Goal: Task Accomplishment & Management: Manage account settings

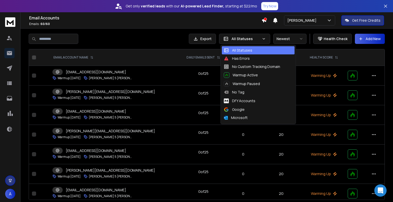
scroll to position [81, 0]
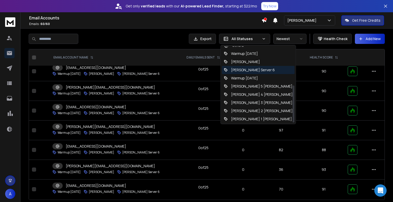
click at [245, 70] on div "[PERSON_NAME] Server 6" at bounding box center [249, 70] width 51 height 5
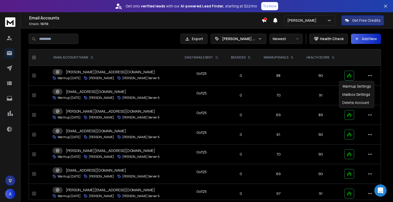
click at [368, 75] on button at bounding box center [369, 75] width 15 height 9
click at [357, 88] on div "Warmup Settings" at bounding box center [356, 86] width 33 height 8
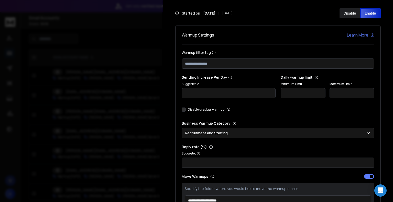
scroll to position [115, 0]
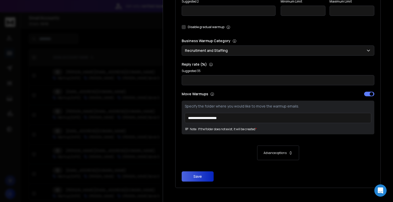
click at [265, 151] on p "Advance options" at bounding box center [274, 153] width 23 height 4
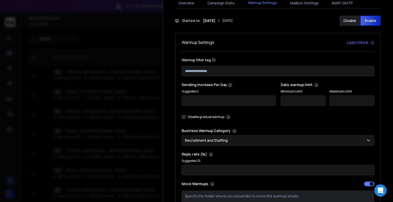
scroll to position [0, 0]
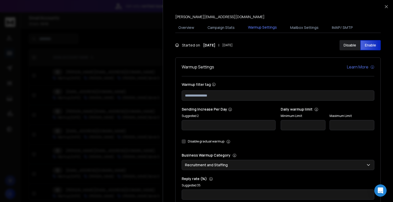
click at [297, 25] on button "Mailbox Settings" at bounding box center [304, 27] width 35 height 11
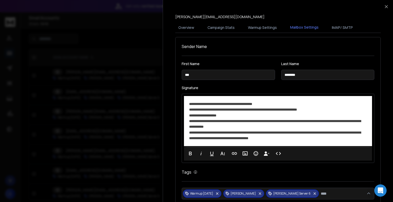
scroll to position [153, 0]
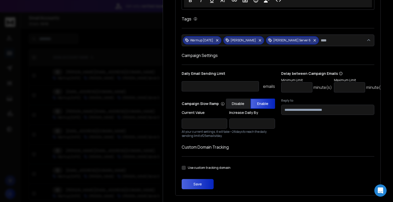
drag, startPoint x: 285, startPoint y: 87, endPoint x: 282, endPoint y: 86, distance: 3.1
click at [282, 86] on input "**" at bounding box center [296, 87] width 31 height 10
drag, startPoint x: 344, startPoint y: 85, endPoint x: 336, endPoint y: 85, distance: 8.5
click at [336, 85] on input "**" at bounding box center [349, 87] width 31 height 10
click at [358, 127] on div "Daily Email Sending Limit ** emails Delay between Campaign Emails Minimum Limit…" at bounding box center [278, 104] width 193 height 67
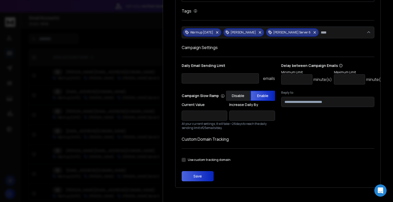
scroll to position [165, 0]
drag, startPoint x: 180, startPoint y: 93, endPoint x: 216, endPoint y: 95, distance: 35.8
click at [216, 95] on div "**********" at bounding box center [277, 32] width 205 height 312
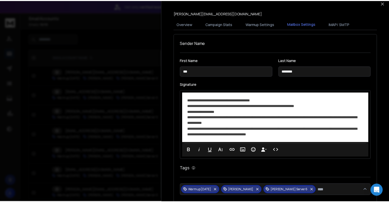
scroll to position [0, 0]
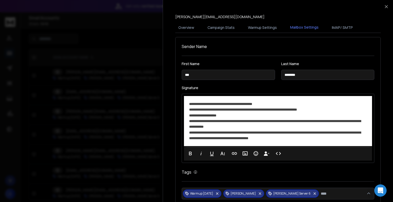
drag, startPoint x: 385, startPoint y: 6, endPoint x: 368, endPoint y: 5, distance: 16.4
click at [385, 5] on icon "button" at bounding box center [386, 6] width 5 height 5
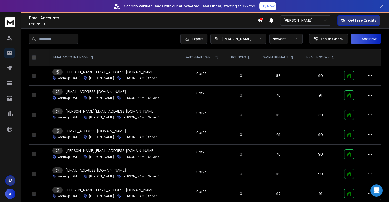
click at [253, 39] on p "[PERSON_NAME] Server 6" at bounding box center [239, 38] width 34 height 5
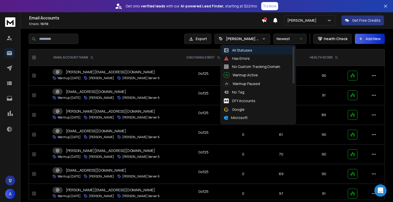
click at [243, 50] on div "All Statuses" at bounding box center [238, 50] width 28 height 5
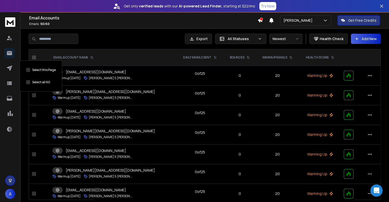
click at [34, 58] on button "Select this Page" at bounding box center [34, 57] width 4 height 4
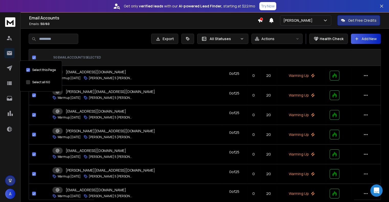
click at [33, 82] on label "Select all 60" at bounding box center [41, 82] width 18 height 4
click at [30, 83] on button "Select this Page" at bounding box center [28, 82] width 4 height 4
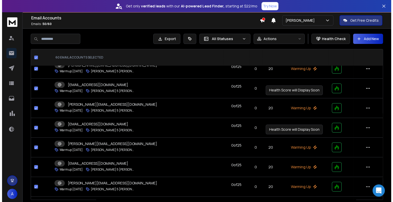
scroll to position [51, 0]
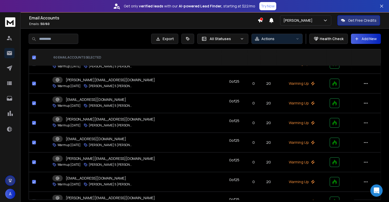
click at [271, 37] on p "Actions" at bounding box center [267, 38] width 13 height 5
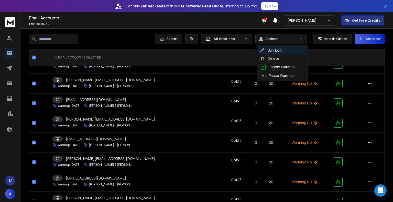
click at [272, 50] on div "Bulk Edit" at bounding box center [271, 50] width 22 height 5
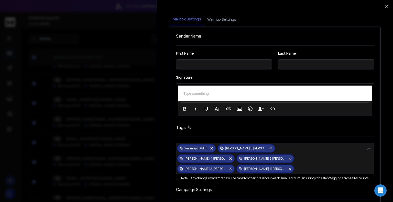
click at [228, 19] on button "Warmup Settings" at bounding box center [221, 19] width 35 height 11
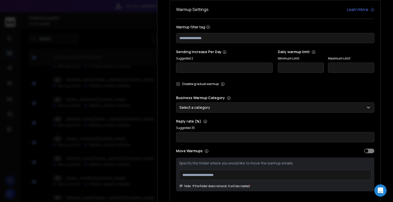
scroll to position [77, 0]
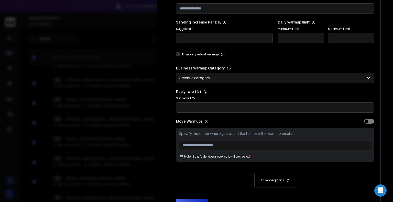
click at [319, 38] on input "number" at bounding box center [301, 38] width 46 height 10
type input "*"
click at [350, 36] on input "number" at bounding box center [351, 38] width 46 height 10
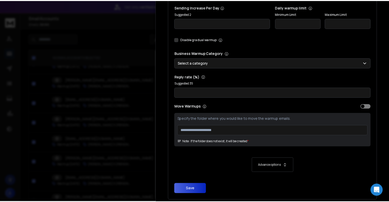
scroll to position [104, 0]
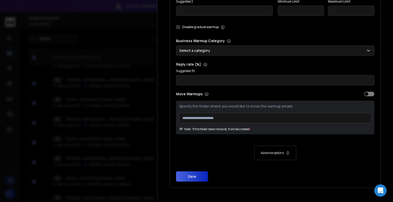
type input "**"
click at [189, 178] on button "Save" at bounding box center [192, 177] width 32 height 10
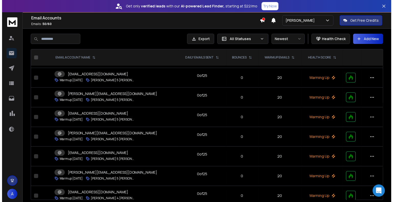
scroll to position [0, 0]
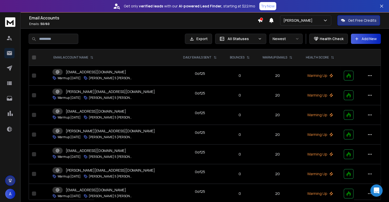
click at [367, 74] on icon at bounding box center [369, 75] width 5 height 5
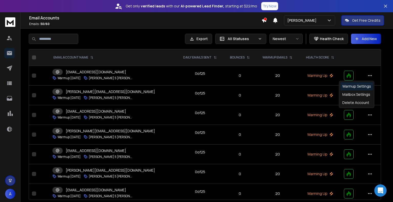
click at [358, 88] on div "Warmup Settings" at bounding box center [356, 86] width 33 height 8
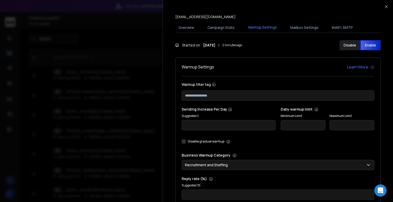
click at [295, 26] on button "Mailbox Settings" at bounding box center [304, 27] width 35 height 11
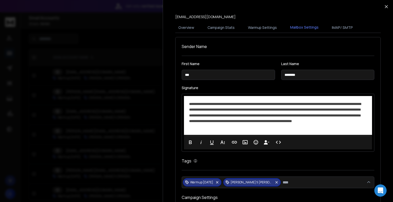
click at [386, 6] on icon "button" at bounding box center [386, 6] width 5 height 5
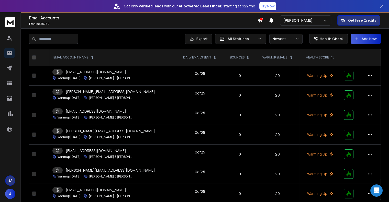
click at [365, 132] on button at bounding box center [370, 134] width 16 height 9
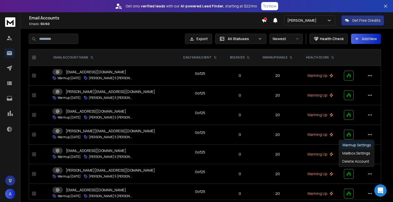
click at [360, 145] on div "Warmup Settings" at bounding box center [356, 145] width 33 height 8
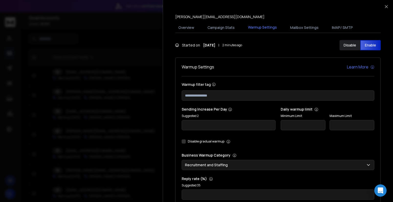
click at [295, 25] on button "Mailbox Settings" at bounding box center [304, 27] width 35 height 11
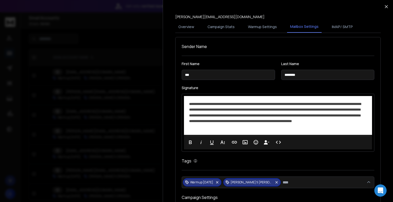
click at [384, 4] on icon "button" at bounding box center [386, 6] width 5 height 5
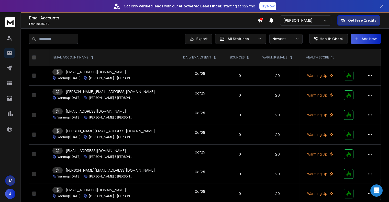
click at [248, 40] on p "All Statuses" at bounding box center [242, 38] width 28 height 5
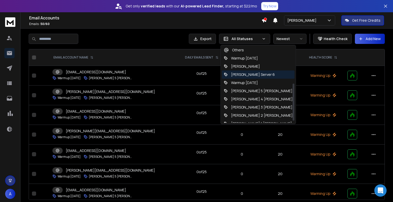
scroll to position [77, 0]
